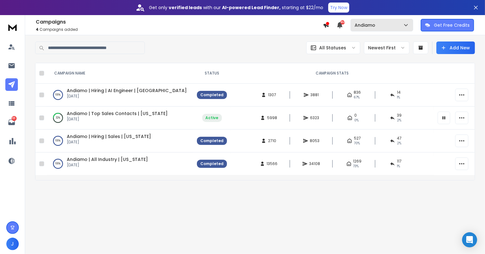
click at [385, 24] on div "Andiamo" at bounding box center [382, 25] width 55 height 6
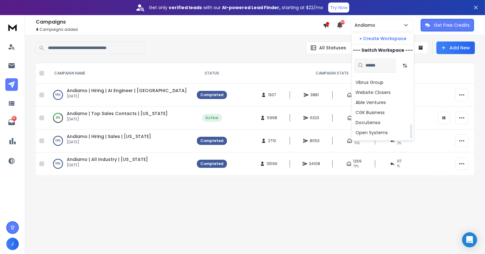
scroll to position [204, 0]
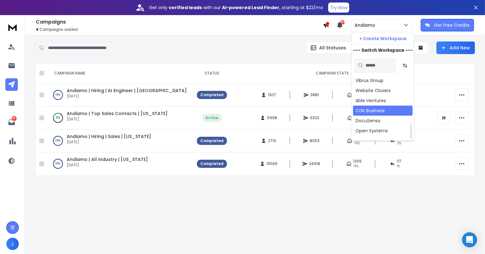
click at [387, 105] on div "CGK Business" at bounding box center [383, 110] width 60 height 10
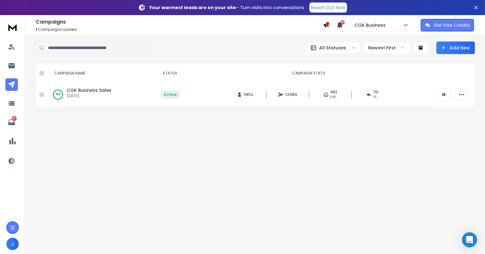
click at [239, 57] on div "Campaigns 1 Campaigns Added All Statuses Newest First Add New CAMPAIGN NAME STA…" at bounding box center [255, 76] width 440 height 70
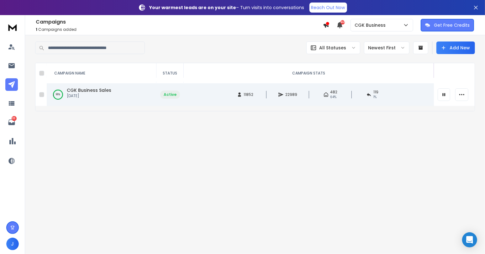
click at [463, 94] on icon "button" at bounding box center [462, 94] width 5 height 1
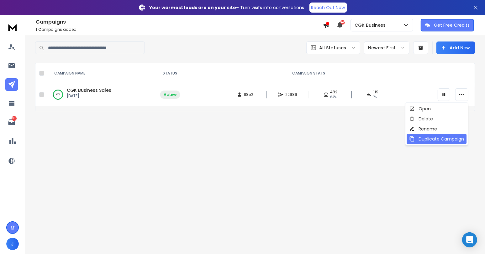
click at [118, 140] on div "Your warmest leads are on your site – Turn visits into conversations Reach Out …" at bounding box center [242, 127] width 485 height 254
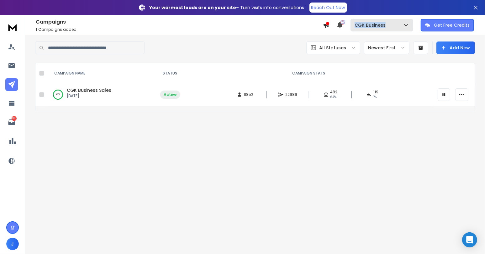
drag, startPoint x: 348, startPoint y: 26, endPoint x: 402, endPoint y: 22, distance: 54.1
click at [402, 22] on div "42 CGK Business Get Free Credits" at bounding box center [398, 25] width 151 height 13
copy div "42 CGK Business"
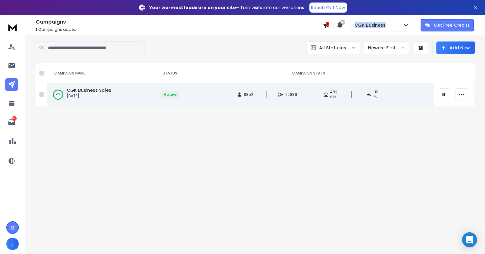
click at [460, 92] on icon "button" at bounding box center [462, 94] width 6 height 6
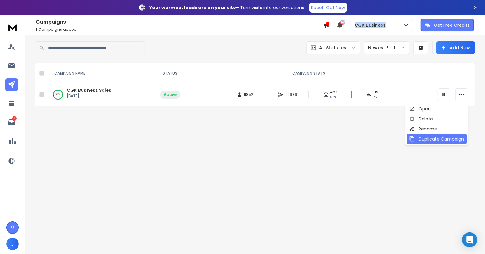
click at [445, 137] on div "Duplicate Campaign" at bounding box center [436, 139] width 55 height 6
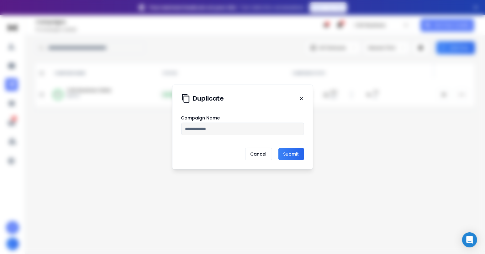
click at [225, 132] on input "text" at bounding box center [242, 128] width 123 height 13
paste input "**********"
type input "**********"
click at [283, 150] on button "Submit" at bounding box center [292, 153] width 26 height 13
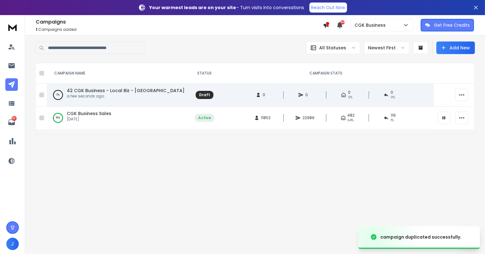
click at [459, 92] on icon "button" at bounding box center [462, 95] width 6 height 6
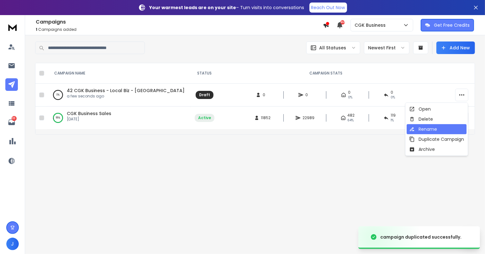
click at [446, 126] on div "Rename" at bounding box center [437, 129] width 60 height 10
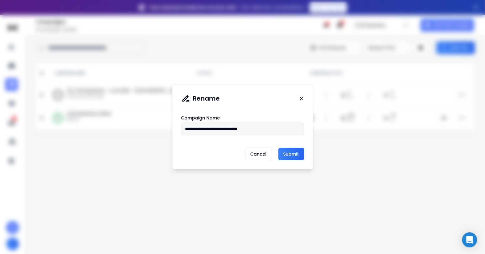
click at [193, 127] on input "**********" at bounding box center [242, 128] width 123 height 13
type input "**********"
click at [298, 156] on button "Submit" at bounding box center [292, 153] width 26 height 13
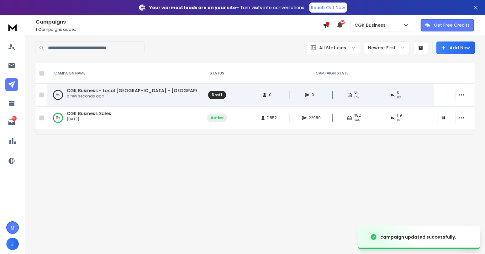
click at [123, 91] on span "CGK Business - Local Biz - TX" at bounding box center [144, 90] width 155 height 6
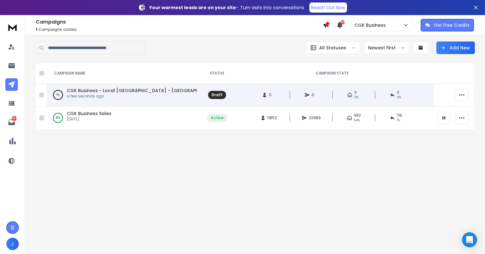
click at [120, 91] on span "CGK Business - Local Biz - TX" at bounding box center [144, 90] width 155 height 6
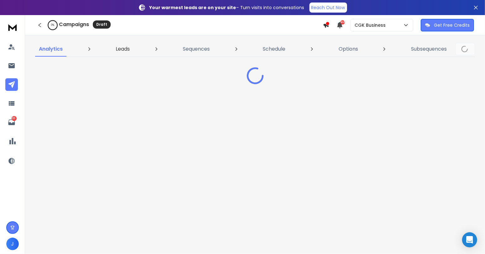
click at [124, 47] on p "Leads" at bounding box center [123, 49] width 14 height 8
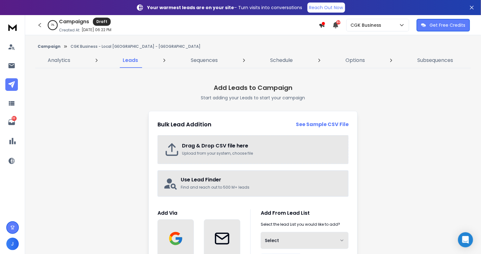
click at [192, 46] on div "Campaign CGK Business - Local Biz - TX" at bounding box center [253, 46] width 436 height 10
click at [409, 127] on div "Add Leads to Campaign Start adding your Leads to start your campaign Bulk Lead …" at bounding box center [253, 177] width 431 height 200
click at [227, 147] on h2 "Drag & Drop CSV file here" at bounding box center [262, 146] width 160 height 8
type input "**********"
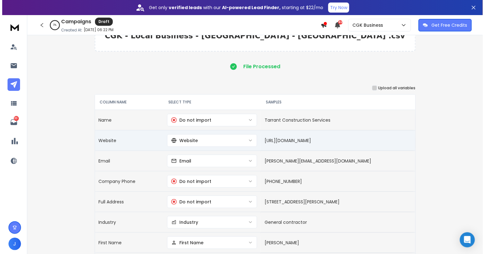
scroll to position [91, 0]
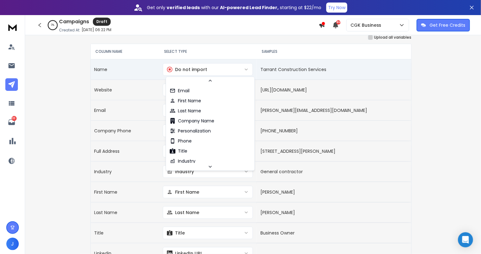
click at [209, 67] on button "Do not import" at bounding box center [208, 69] width 90 height 13
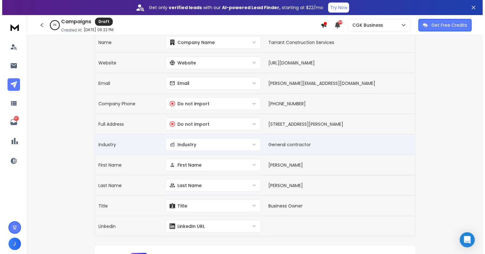
scroll to position [122, 0]
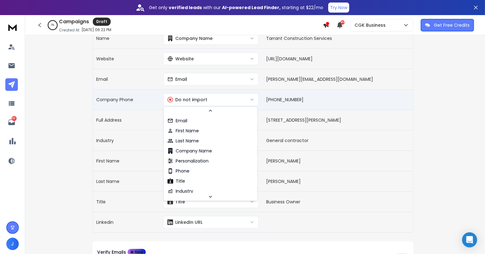
click at [213, 100] on button "Do not import" at bounding box center [211, 99] width 96 height 13
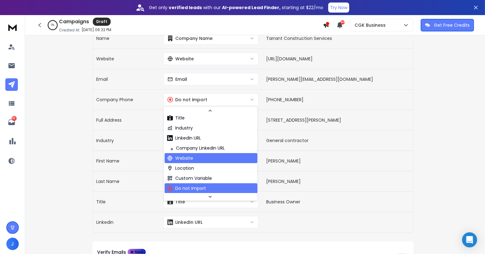
scroll to position [0, 0]
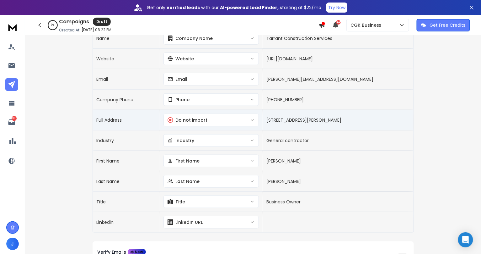
click at [212, 122] on button "Do not import" at bounding box center [211, 120] width 96 height 13
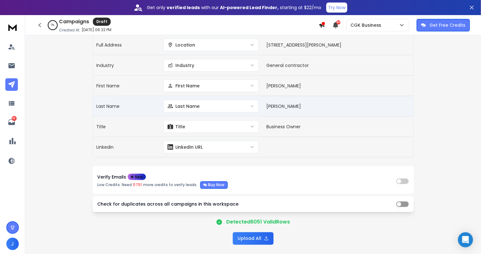
scroll to position [197, 0]
click at [267, 237] on icon at bounding box center [266, 238] width 4 height 4
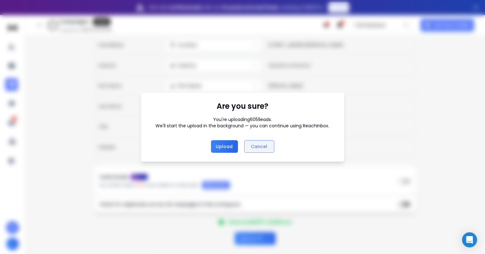
click at [225, 147] on button "Upload" at bounding box center [224, 146] width 27 height 13
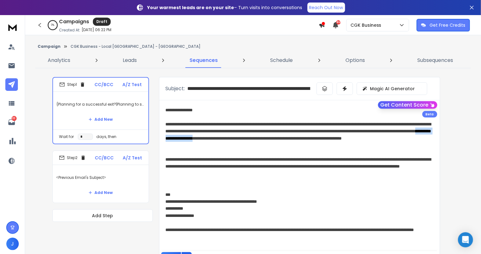
drag, startPoint x: 285, startPoint y: 138, endPoint x: 334, endPoint y: 139, distance: 49.0
click at [334, 139] on div "**********" at bounding box center [300, 134] width 268 height 28
click at [124, 177] on p "<Previous Email's Subject>" at bounding box center [100, 178] width 88 height 18
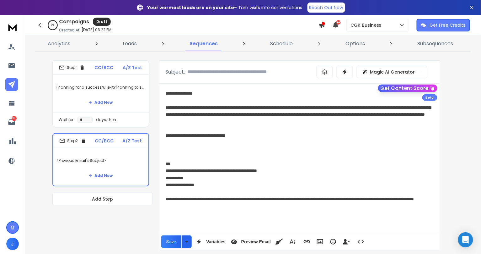
scroll to position [22, 0]
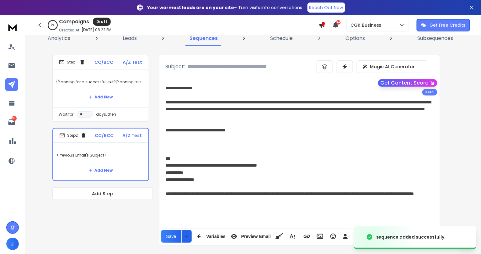
click at [453, 124] on div "**********" at bounding box center [253, 150] width 402 height 190
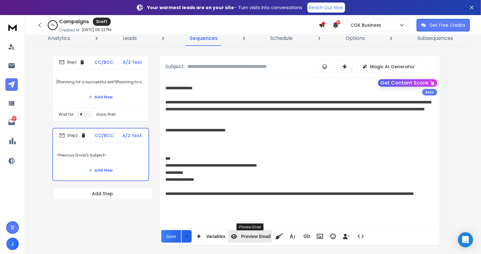
click at [263, 236] on span "Preview Email" at bounding box center [256, 235] width 32 height 5
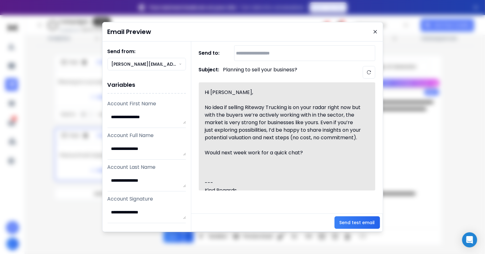
click at [375, 31] on icon at bounding box center [375, 31] width 5 height 5
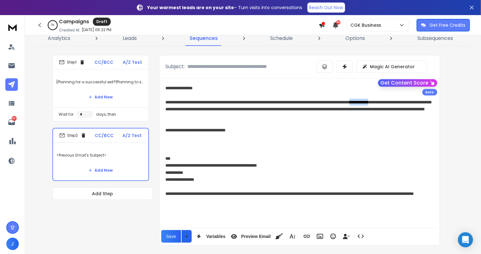
drag, startPoint x: 411, startPoint y: 102, endPoint x: 390, endPoint y: 101, distance: 21.3
click at [390, 101] on div "**********" at bounding box center [300, 109] width 268 height 21
click at [266, 110] on div "**********" at bounding box center [300, 109] width 268 height 21
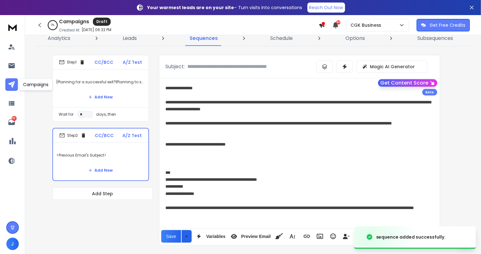
click at [9, 87] on icon at bounding box center [12, 85] width 8 height 8
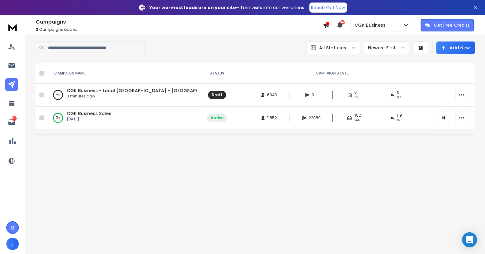
click at [195, 51] on div at bounding box center [145, 47] width 220 height 13
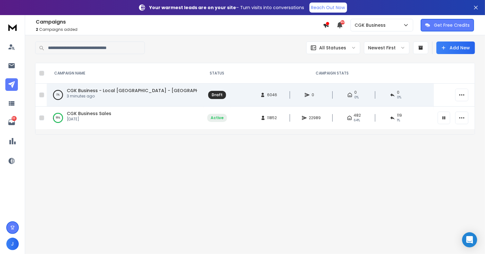
click at [94, 89] on span "CGK Business - Local Biz - TX" at bounding box center [144, 90] width 155 height 6
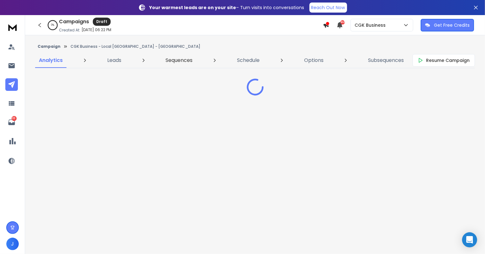
click at [178, 63] on p "Sequences" at bounding box center [179, 60] width 27 height 8
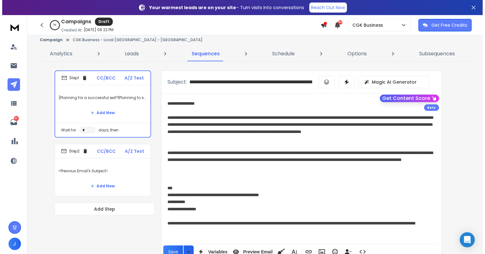
scroll to position [22, 0]
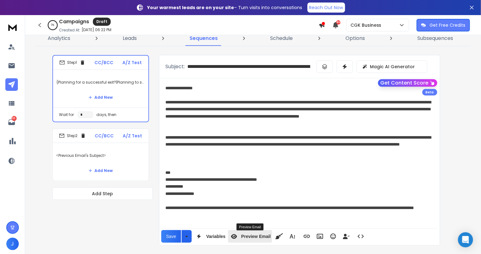
click at [248, 237] on span "Preview Email" at bounding box center [256, 235] width 32 height 5
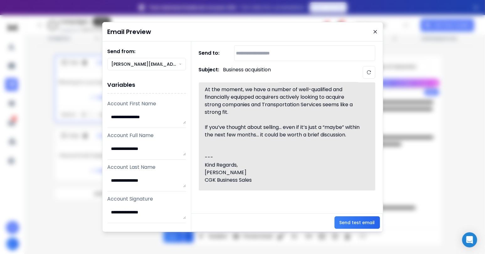
scroll to position [18, 0]
click at [375, 32] on icon at bounding box center [375, 31] width 5 height 5
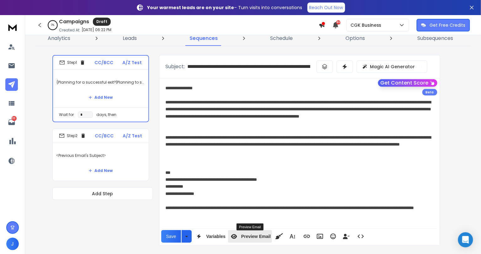
click at [257, 237] on span "Preview Email" at bounding box center [256, 235] width 32 height 5
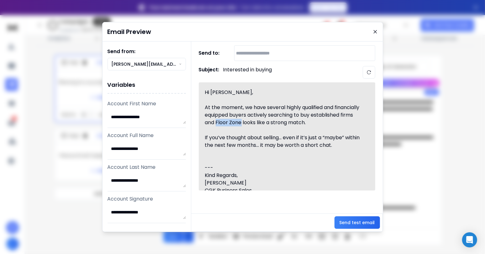
drag, startPoint x: 287, startPoint y: 122, endPoint x: 263, endPoint y: 124, distance: 24.8
click at [263, 124] on div "At the moment, we have several highly qualified and financially equipped buyers…" at bounding box center [283, 115] width 157 height 23
copy div "Floor Zone"
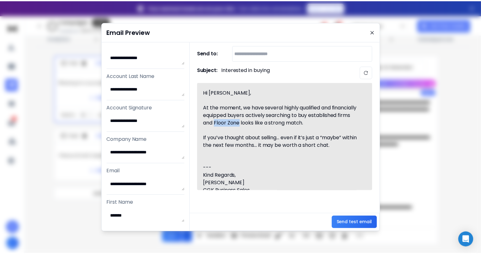
scroll to position [107, 0]
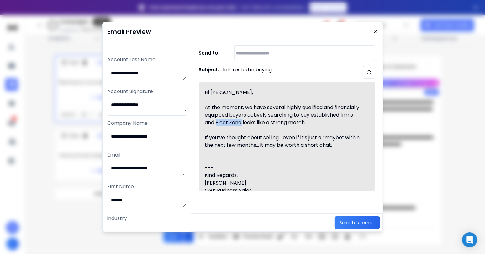
click at [158, 134] on textarea "**********" at bounding box center [147, 137] width 78 height 13
click at [368, 72] on icon at bounding box center [369, 72] width 4 height 4
drag, startPoint x: 207, startPoint y: 123, endPoint x: 243, endPoint y: 120, distance: 35.7
click at [243, 120] on div "We currently have multiple well-qualified and capital-backed investors actively…" at bounding box center [283, 115] width 157 height 23
copy div "Studio A Salon"
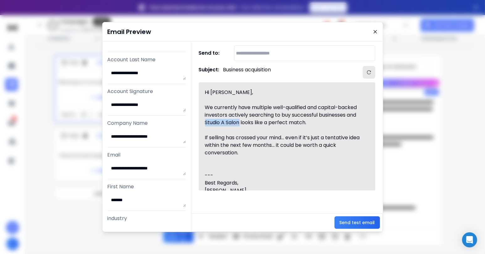
click at [372, 73] on button at bounding box center [369, 72] width 13 height 13
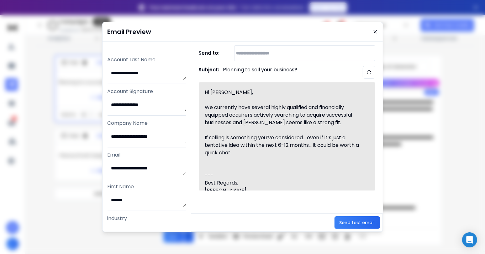
click at [376, 31] on icon at bounding box center [375, 31] width 5 height 5
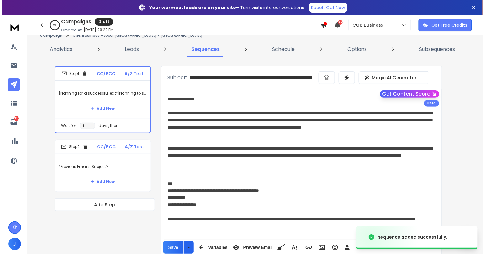
scroll to position [0, 0]
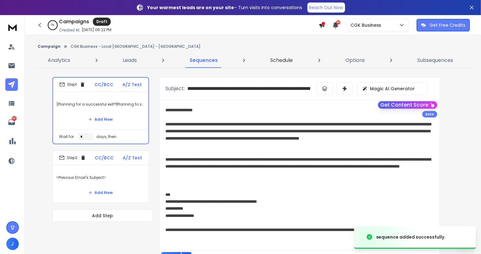
click at [289, 58] on p "Schedule" at bounding box center [281, 60] width 23 height 8
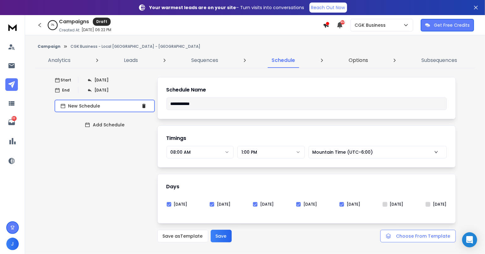
click at [361, 60] on p "Options" at bounding box center [358, 60] width 19 height 8
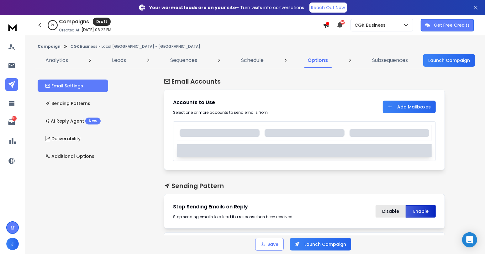
click at [471, 102] on div "Email Accounts Accounts to Use Select one or more accounts to send emails from …" at bounding box center [308, 156] width 381 height 158
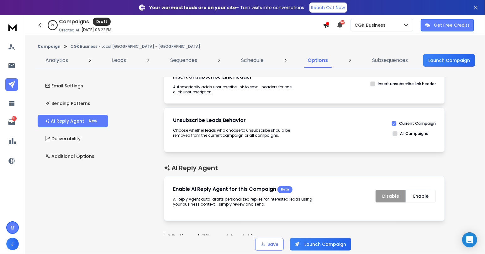
scroll to position [1246, 0]
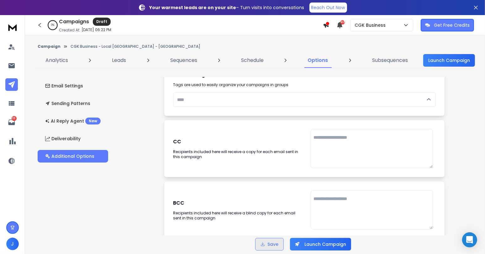
click at [273, 244] on button "Save" at bounding box center [269, 244] width 29 height 13
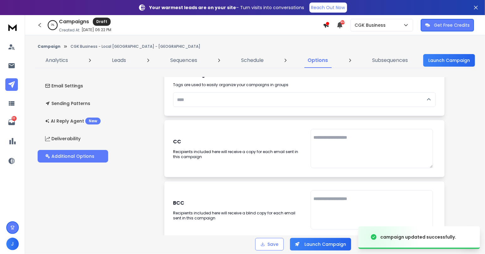
click at [311, 243] on button "Launch Campaign" at bounding box center [320, 244] width 61 height 13
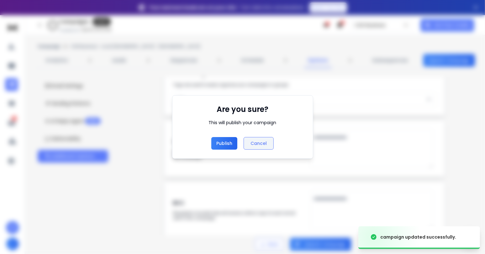
click at [227, 148] on button "Publish" at bounding box center [224, 143] width 26 height 13
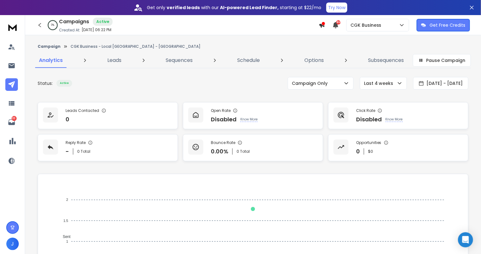
click at [318, 46] on div "Campaign CGK Business - Local Biz - [GEOGRAPHIC_DATA]" at bounding box center [253, 46] width 436 height 10
